Goal: Task Accomplishment & Management: Manage account settings

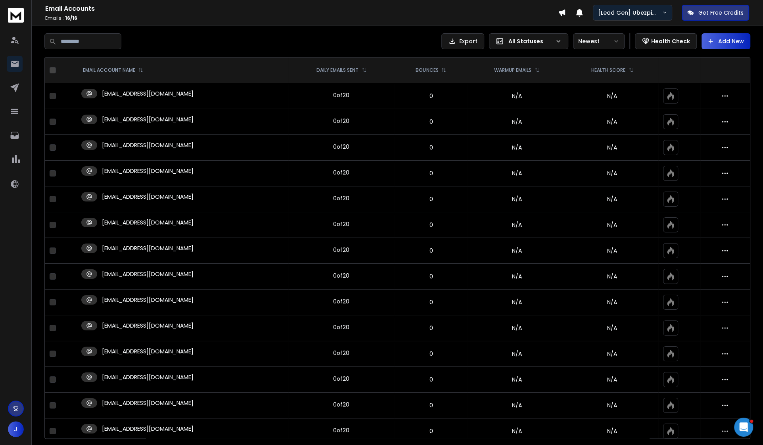
click at [619, 20] on button "[Lead Gen] Ubezpieczenia Avatar" at bounding box center [632, 13] width 79 height 16
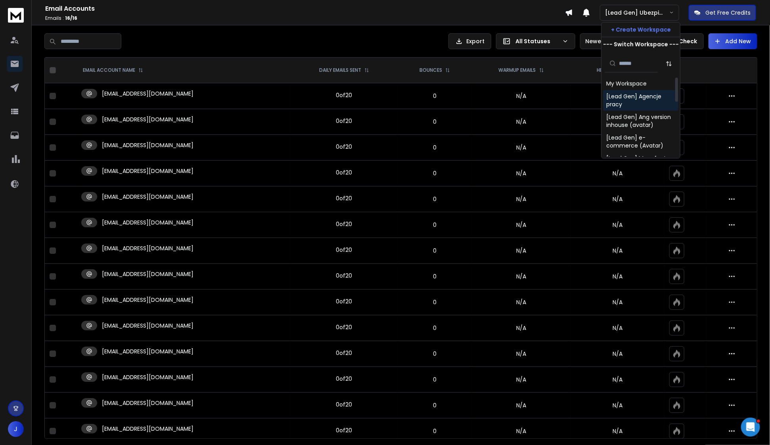
click at [619, 92] on div "[Lead Gen] Agencje pracy" at bounding box center [640, 100] width 69 height 16
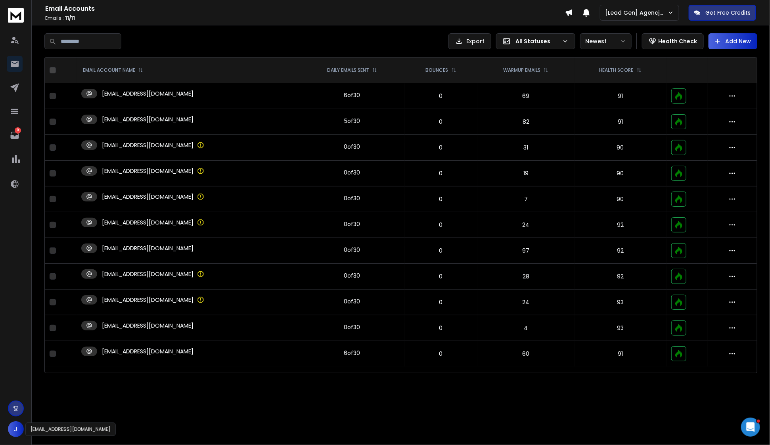
click at [21, 427] on span "J" at bounding box center [16, 429] width 16 height 16
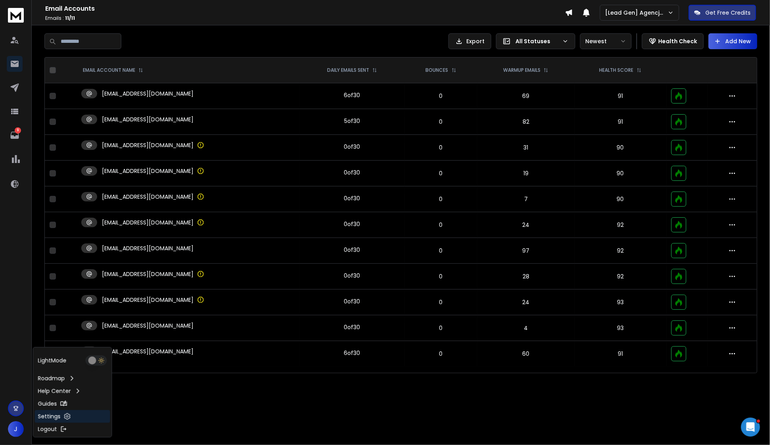
click at [73, 412] on div "Settings" at bounding box center [72, 416] width 75 height 13
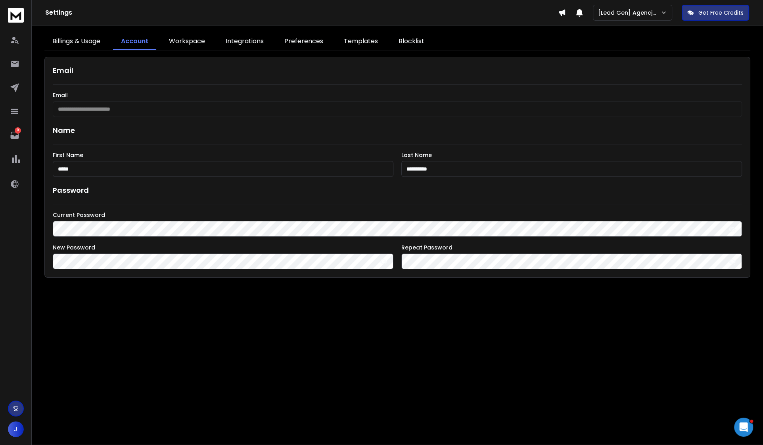
click at [193, 42] on link "Workspace" at bounding box center [187, 41] width 52 height 17
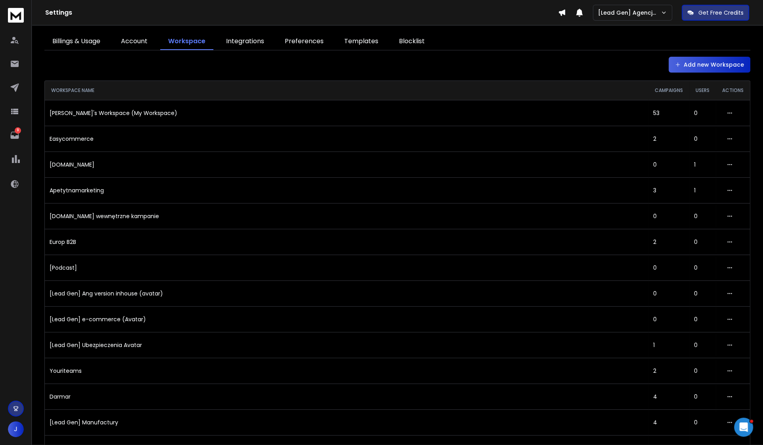
click at [251, 44] on link "Integrations" at bounding box center [245, 41] width 54 height 17
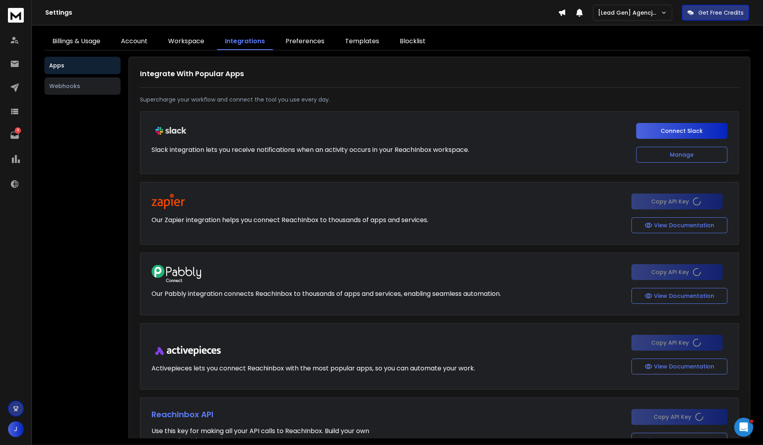
click at [307, 40] on link "Preferences" at bounding box center [305, 41] width 55 height 17
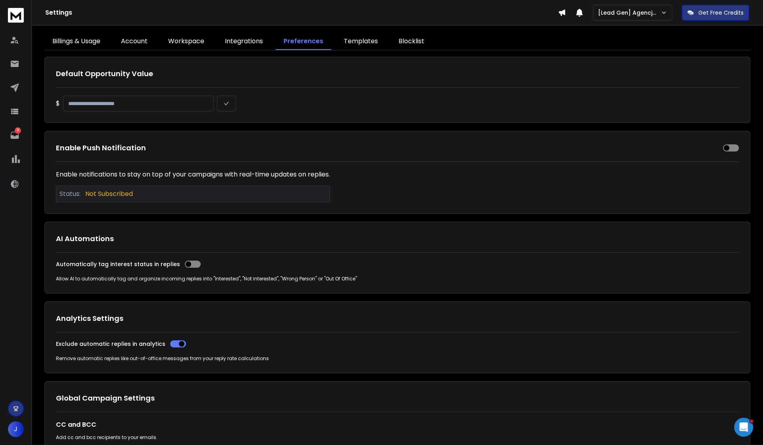
click at [363, 39] on link "Templates" at bounding box center [361, 41] width 50 height 17
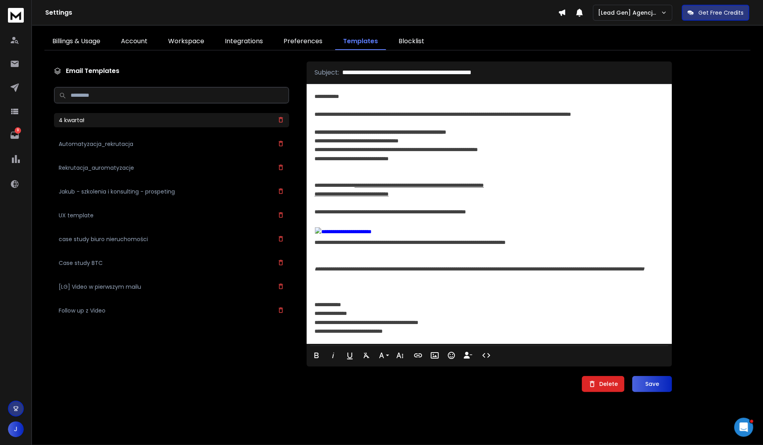
click at [416, 42] on link "Blocklist" at bounding box center [412, 41] width 42 height 17
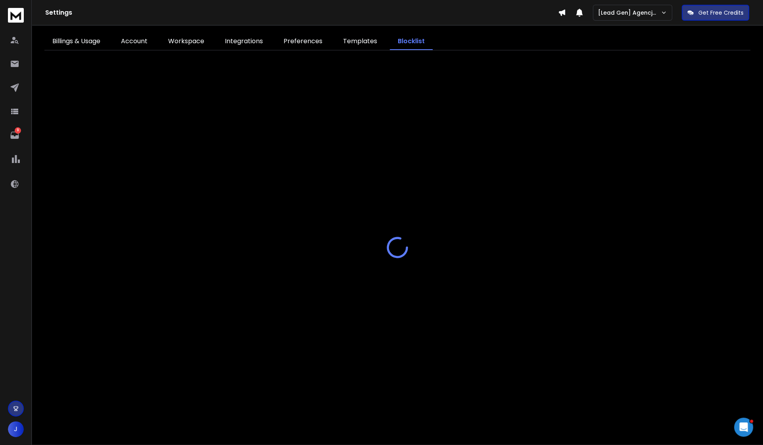
click at [80, 41] on link "Billings & Usage" at bounding box center [76, 41] width 64 height 17
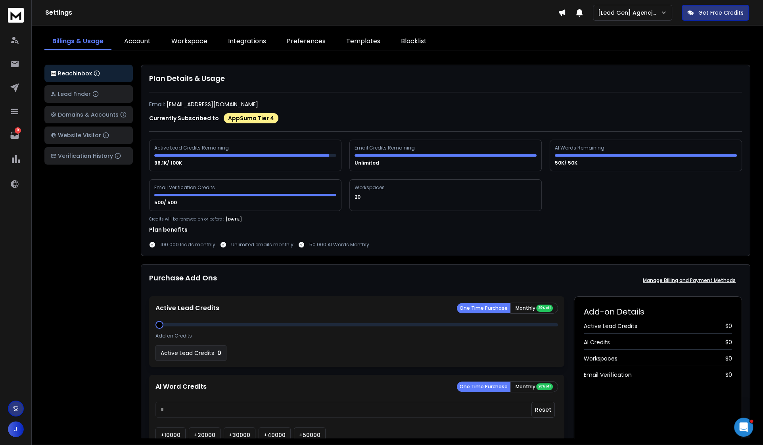
click at [188, 37] on link "Workspace" at bounding box center [189, 41] width 52 height 17
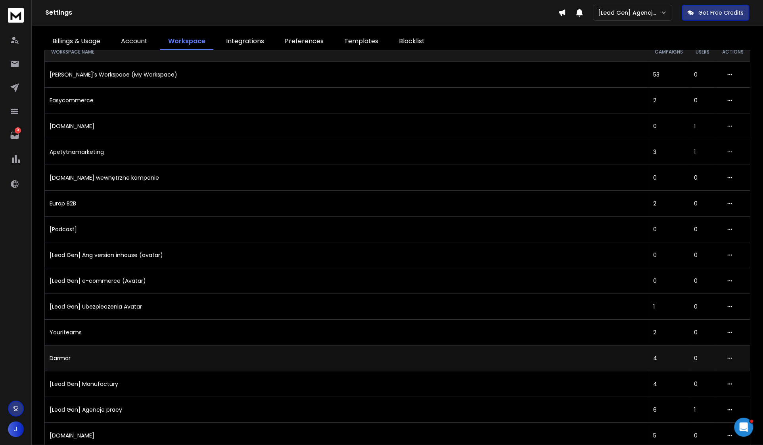
scroll to position [52, 0]
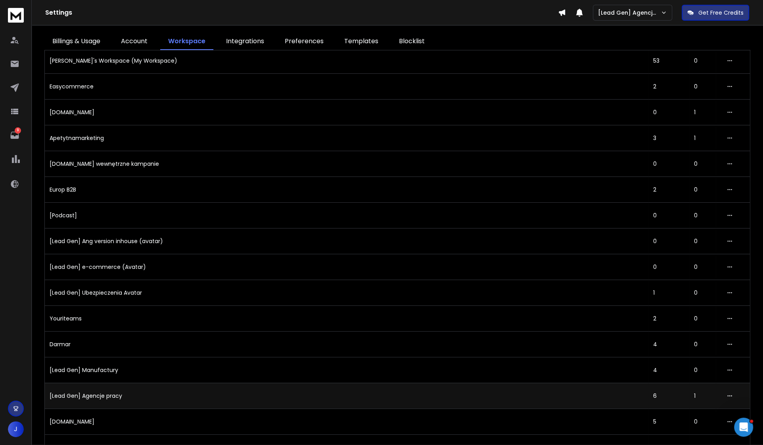
click at [187, 395] on td "[Lead Gen] Agencje pracy" at bounding box center [347, 396] width 604 height 26
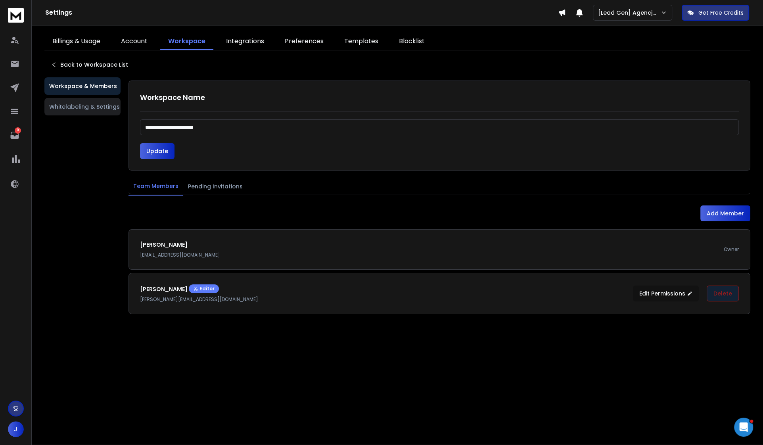
click at [728, 294] on button "Delete" at bounding box center [723, 294] width 32 height 16
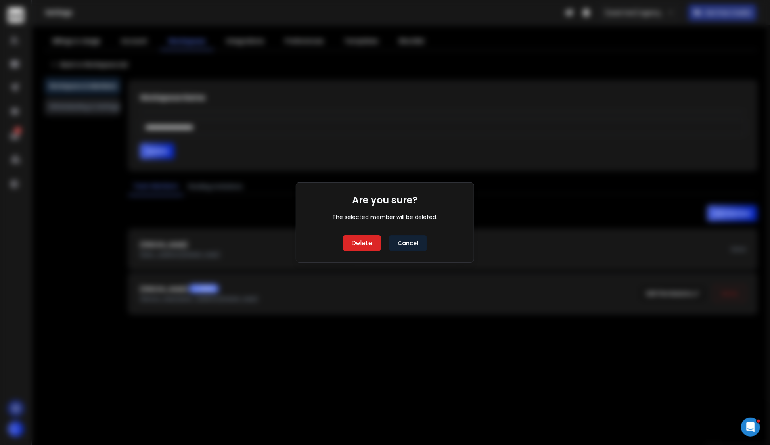
click at [418, 244] on button "Cancel" at bounding box center [408, 243] width 38 height 16
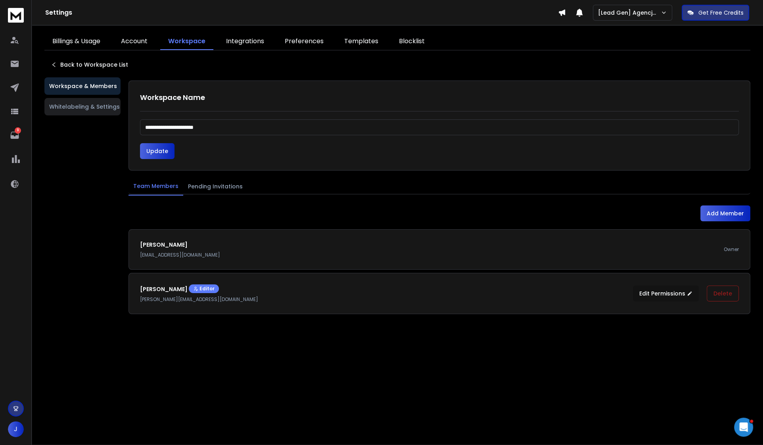
click at [677, 295] on button "Edit Permissions" at bounding box center [666, 294] width 66 height 16
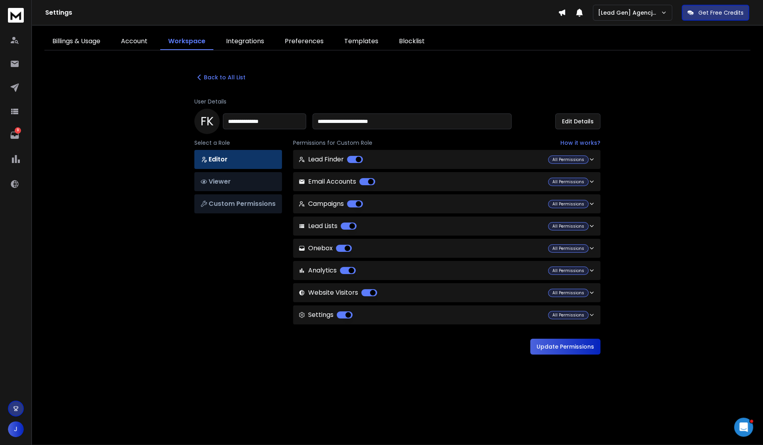
click at [353, 161] on button "button" at bounding box center [355, 159] width 16 height 7
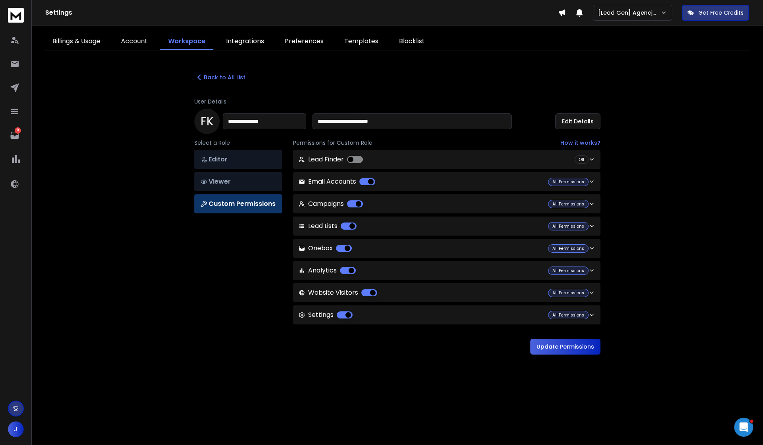
click at [364, 180] on button "button" at bounding box center [367, 181] width 16 height 7
click at [592, 203] on icon "button" at bounding box center [592, 204] width 6 height 6
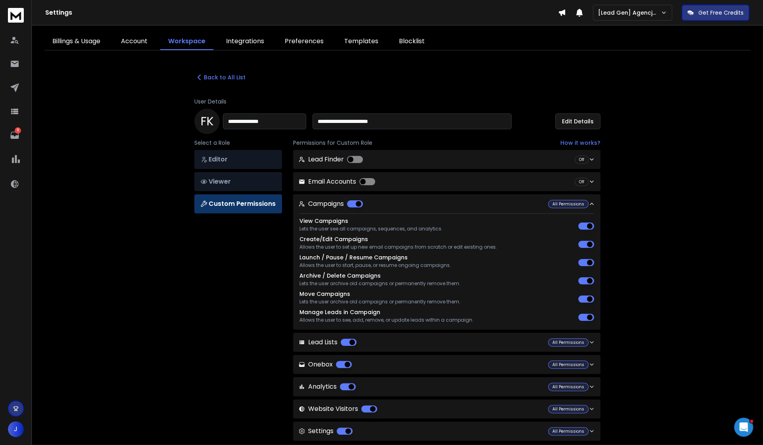
click at [592, 202] on icon "button" at bounding box center [592, 204] width 6 height 6
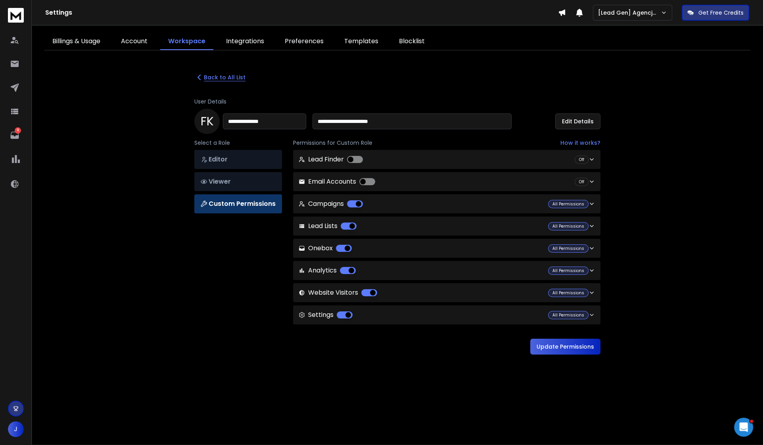
click at [207, 77] on button "Back to All List" at bounding box center [219, 78] width 51 height 10
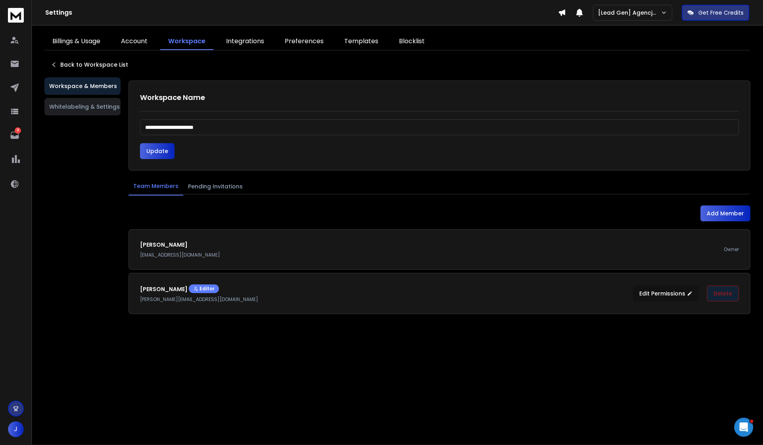
click at [722, 296] on button "Delete" at bounding box center [723, 294] width 32 height 16
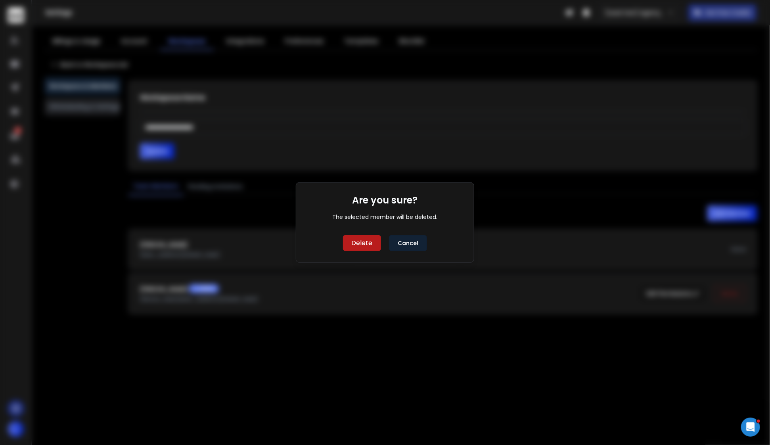
click at [358, 241] on button "Delete" at bounding box center [362, 243] width 38 height 16
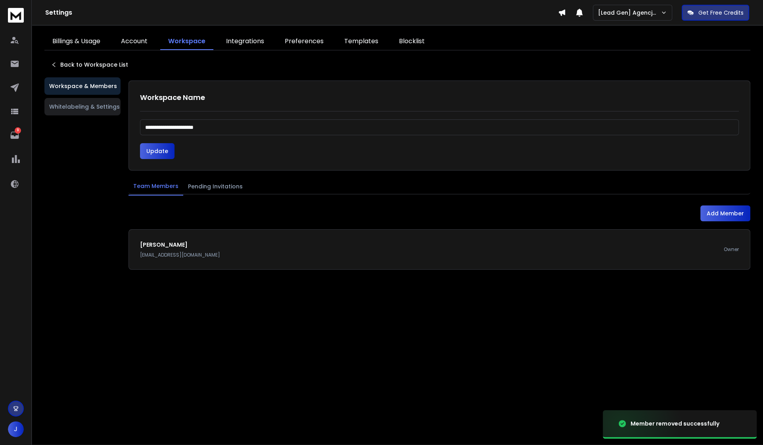
click at [134, 238] on div "Jakub Bujakowski [EMAIL_ADDRESS][DOMAIN_NAME] Owner" at bounding box center [439, 249] width 622 height 40
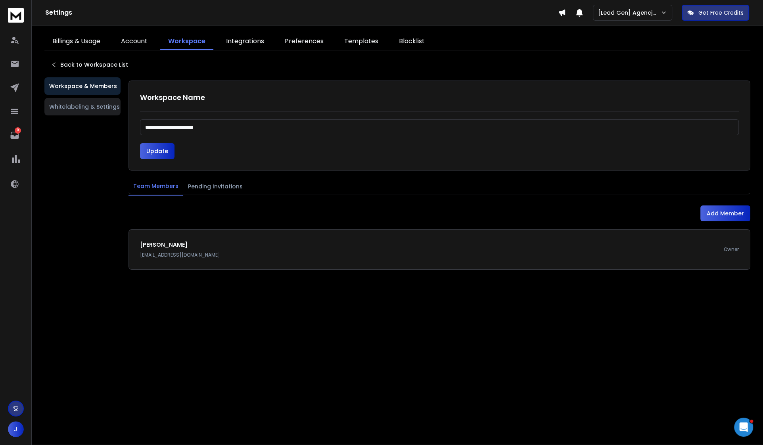
click at [118, 221] on div "**********" at bounding box center [397, 175] width 706 height 189
click at [92, 198] on div "**********" at bounding box center [397, 175] width 706 height 189
click at [60, 39] on link "Billings & Usage" at bounding box center [76, 41] width 64 height 17
